Goal: Task Accomplishment & Management: Manage account settings

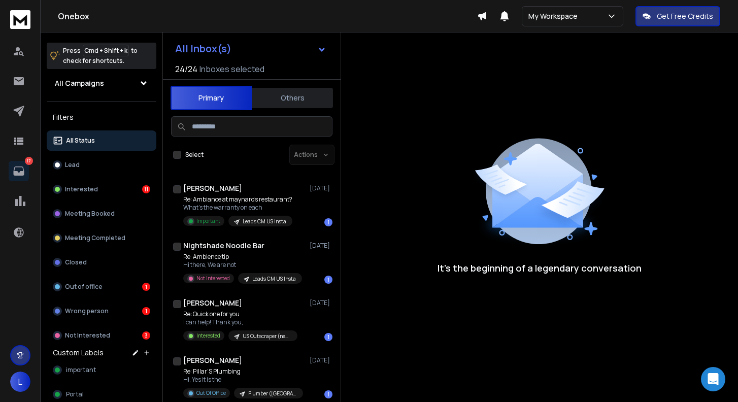
drag, startPoint x: 673, startPoint y: 43, endPoint x: 485, endPoint y: 74, distance: 190.9
click at [485, 74] on div "It’s the beginning of a legendary conversation" at bounding box center [539, 203] width 397 height 342
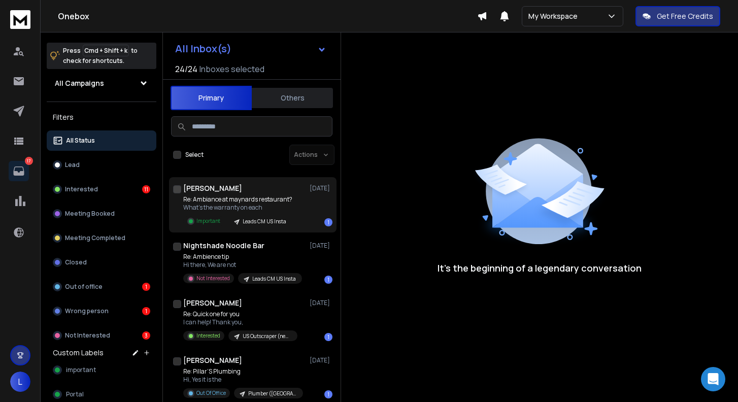
click at [284, 195] on p "Re: Ambiance at maynards restaurant?" at bounding box center [237, 199] width 109 height 8
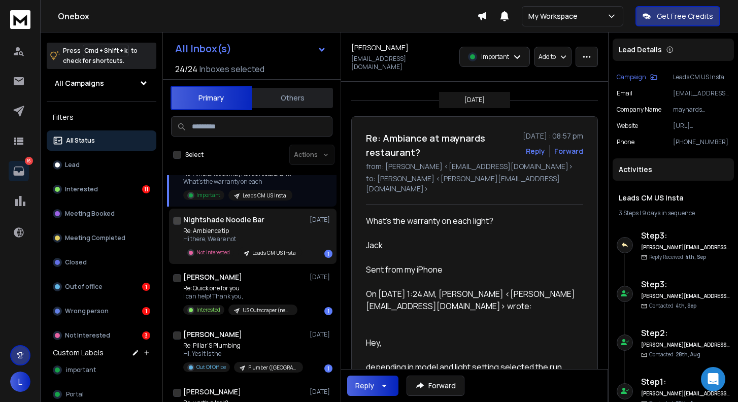
scroll to position [36, 0]
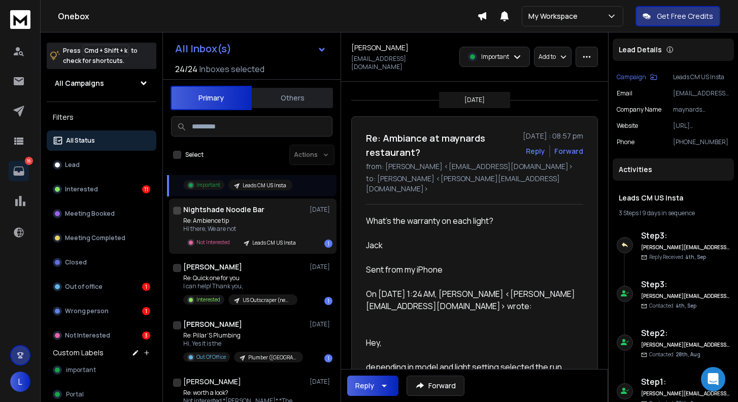
click at [280, 223] on p "Re: Ambience tip" at bounding box center [242, 221] width 119 height 8
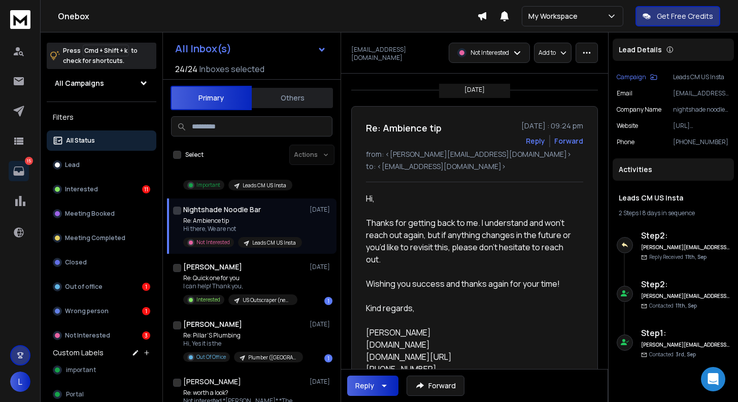
scroll to position [6, 0]
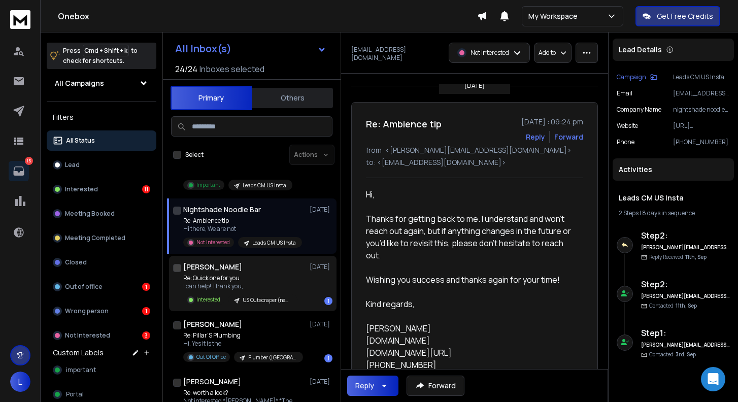
click at [317, 277] on div "Re: Quick one for you I can help! Thank you, Interested US Outscraper (new appr…" at bounding box center [257, 289] width 149 height 31
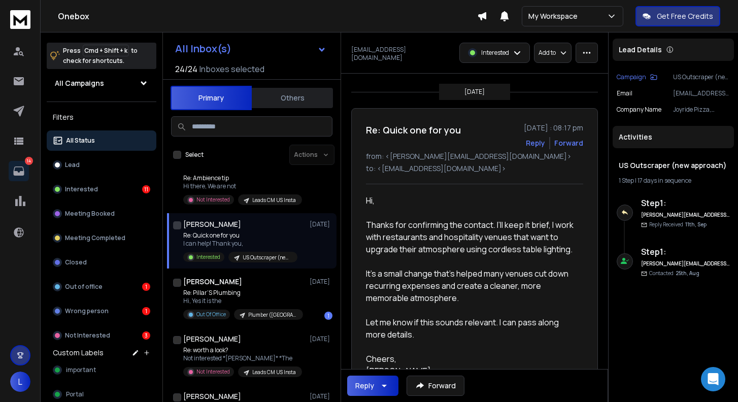
scroll to position [114, 0]
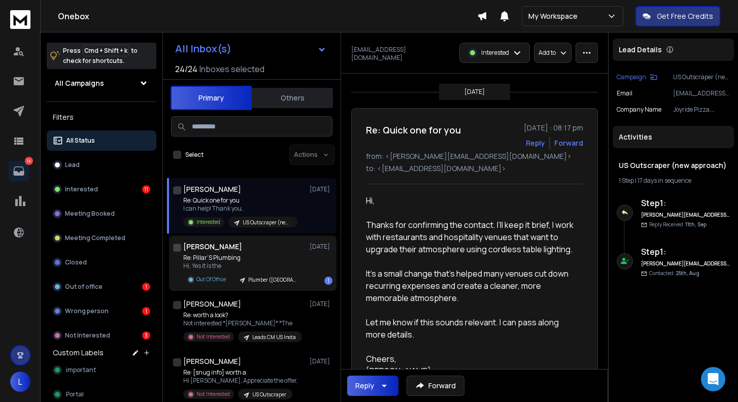
click at [286, 277] on div "Plumber ([GEOGRAPHIC_DATA])" at bounding box center [268, 279] width 69 height 11
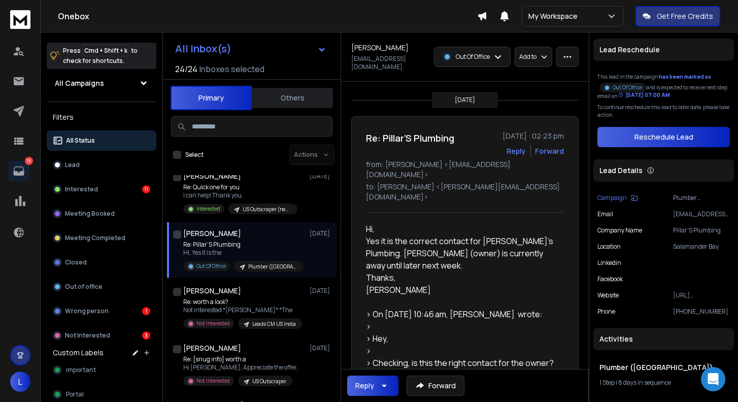
scroll to position [137, 0]
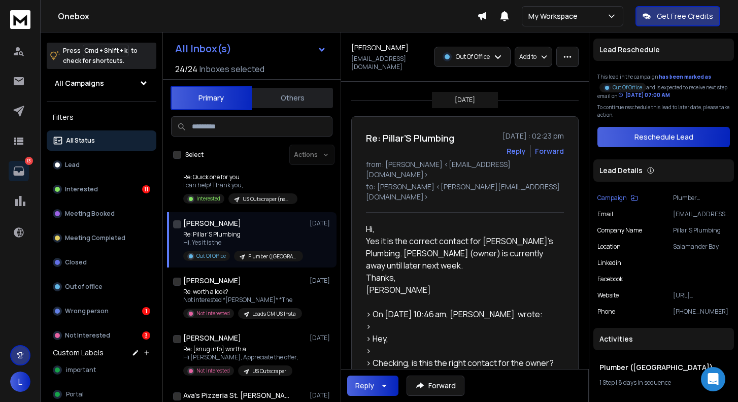
click at [479, 53] on p "Out Of Office" at bounding box center [473, 57] width 34 height 8
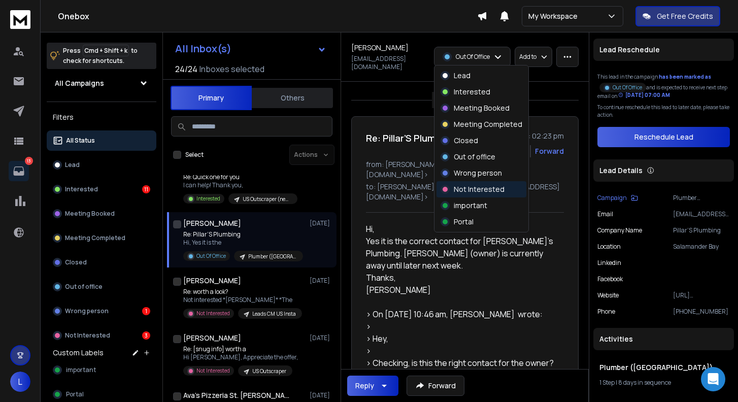
click at [474, 194] on div "Not Interested" at bounding box center [481, 189] width 90 height 16
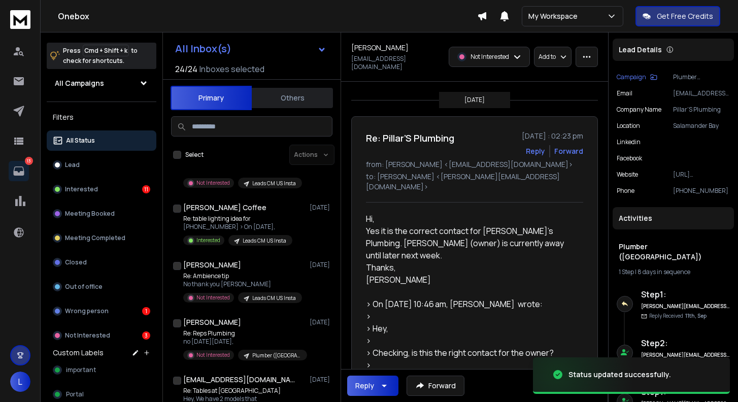
scroll to position [0, 0]
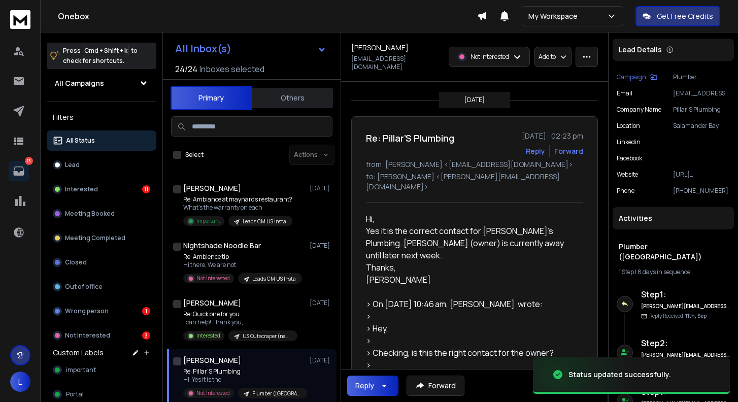
click at [435, 20] on h1 "Onebox" at bounding box center [267, 16] width 419 height 12
